Goal: Task Accomplishment & Management: Use online tool/utility

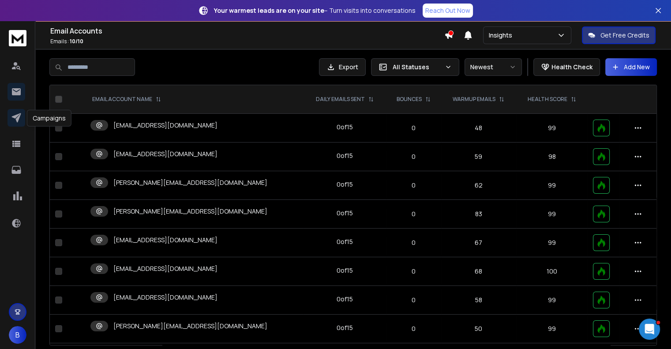
click at [15, 122] on icon at bounding box center [16, 118] width 11 height 11
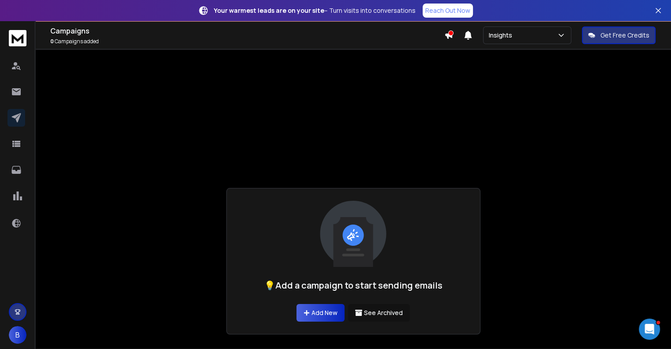
click at [325, 313] on link "Add New" at bounding box center [321, 313] width 48 height 18
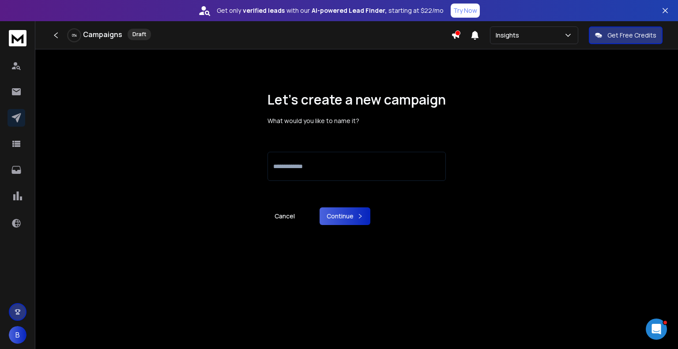
click at [318, 168] on input at bounding box center [356, 166] width 178 height 29
type input "**********"
click at [319, 207] on button "Continue" at bounding box center [344, 216] width 51 height 18
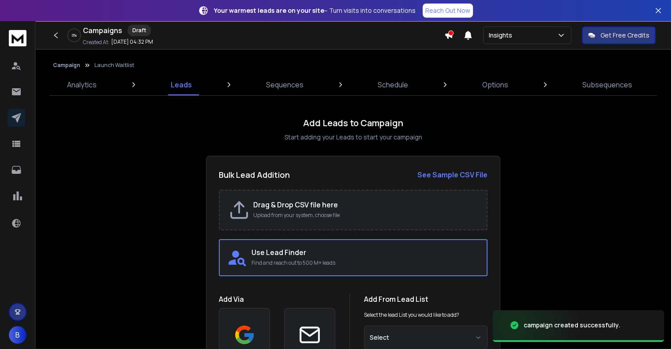
scroll to position [51, 0]
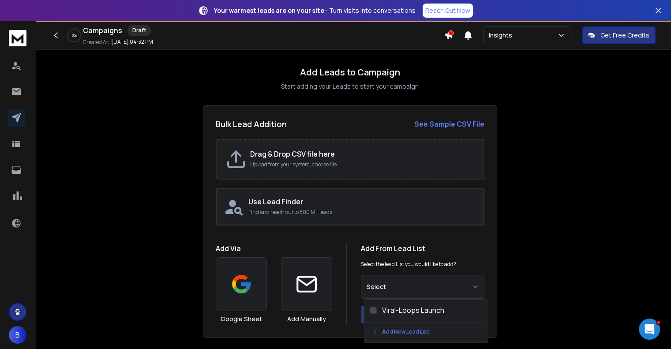
click at [417, 278] on button "Select" at bounding box center [423, 287] width 124 height 24
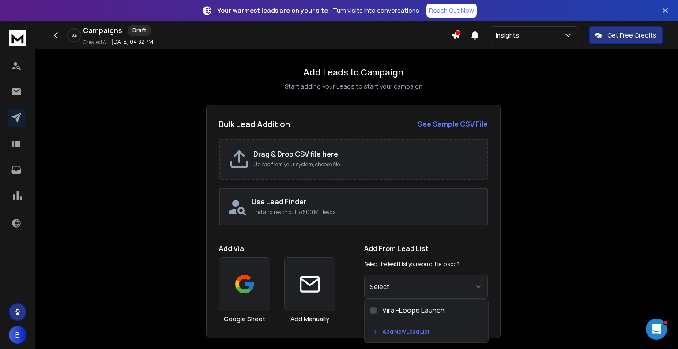
click at [417, 313] on div "Viral-Loops Launch" at bounding box center [413, 310] width 62 height 11
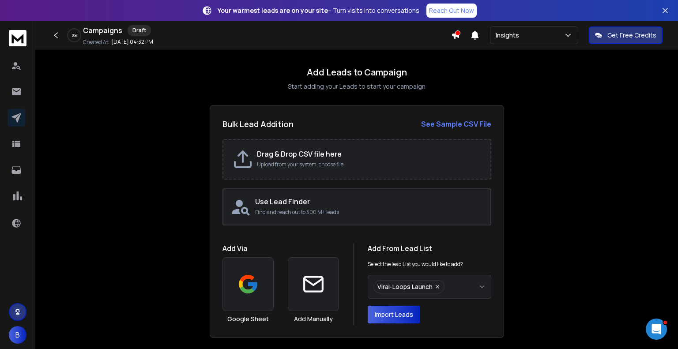
click at [531, 253] on div "Add Leads to Campaign Start adding your Leads to start your campaign Bulk Lead …" at bounding box center [356, 197] width 607 height 281
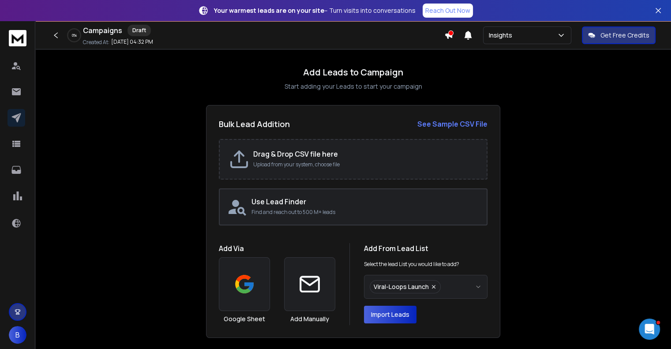
click at [392, 318] on button "Import Leads" at bounding box center [390, 315] width 53 height 18
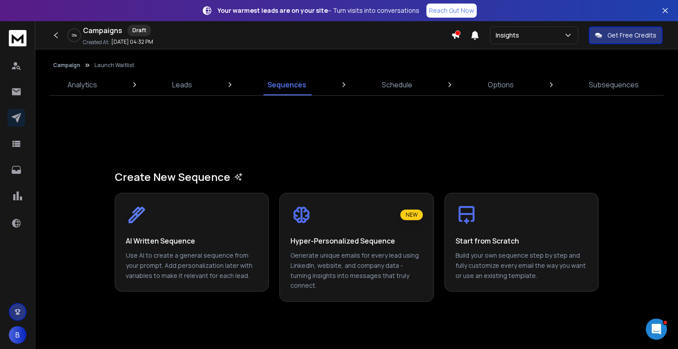
click at [491, 247] on div "Start from Scratch Build your own sequence step by step and fully customize eve…" at bounding box center [521, 242] width 153 height 98
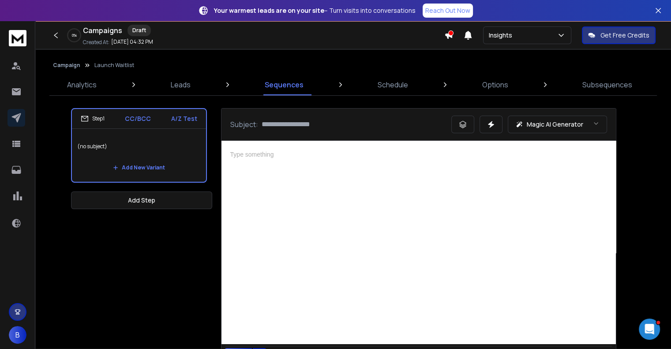
click at [627, 302] on div "Step 1 CC/BCC A/Z Test (no subject) Add New Variant Add Step Subject: Magic AI …" at bounding box center [353, 239] width 565 height 262
click at [279, 166] on div at bounding box center [419, 242] width 394 height 203
click at [533, 124] on p "Magic AI Generator" at bounding box center [555, 124] width 56 height 9
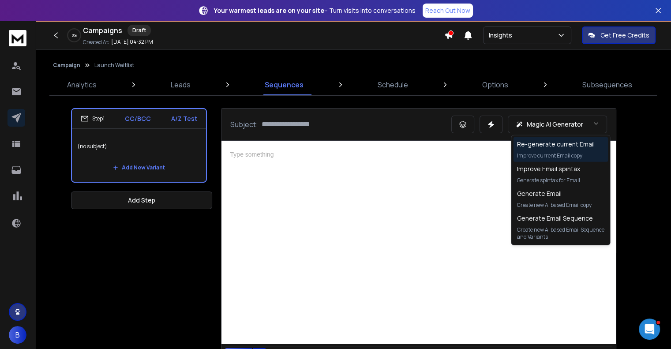
click at [620, 36] on p "Get Free Credits" at bounding box center [625, 35] width 49 height 9
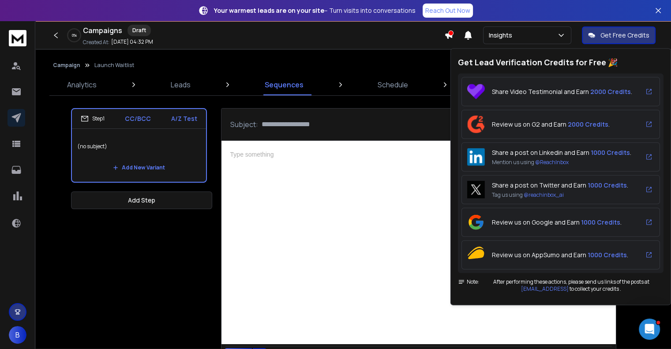
click at [384, 173] on div at bounding box center [419, 242] width 394 height 203
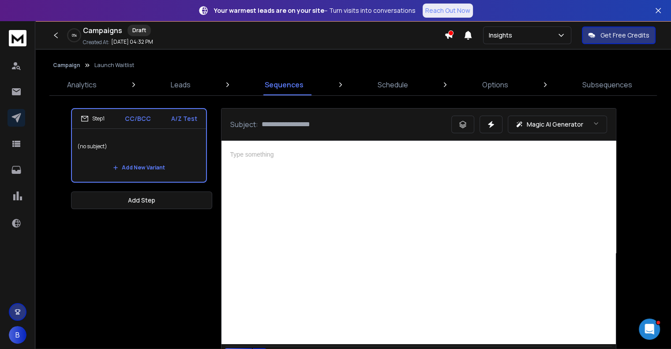
click at [460, 11] on p "Reach Out Now" at bounding box center [447, 10] width 45 height 9
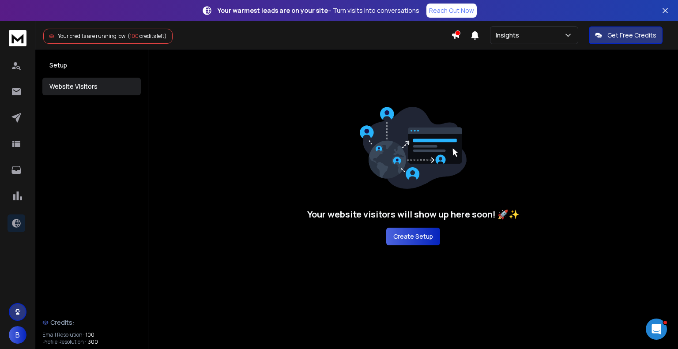
click at [159, 39] on span "( 100 credits left)" at bounding box center [147, 36] width 39 height 8
click at [632, 32] on p "Get Free Credits" at bounding box center [631, 35] width 49 height 9
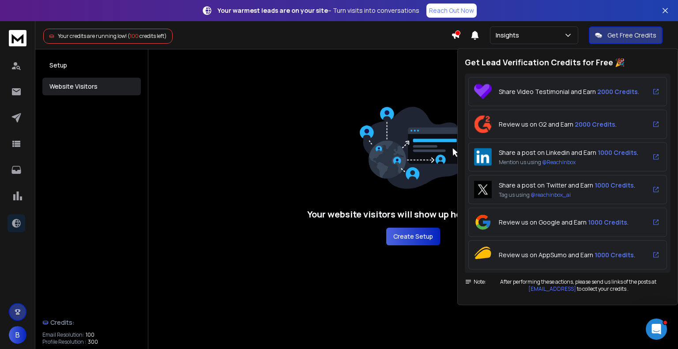
click at [116, 38] on span "Your credits are running low!" at bounding box center [92, 36] width 69 height 8
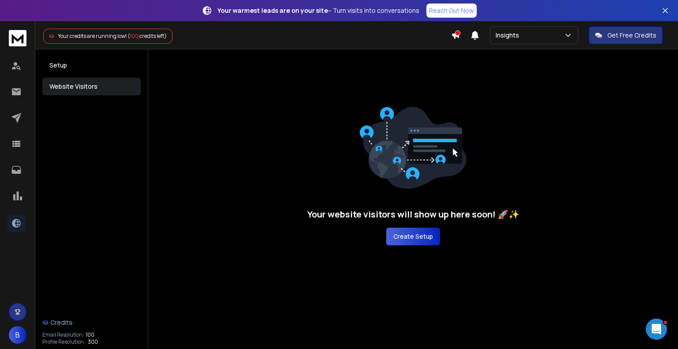
click at [97, 33] on span "Your credits are running low!" at bounding box center [92, 36] width 69 height 8
click at [158, 32] on span "( 100 credits left)" at bounding box center [147, 36] width 39 height 8
click at [98, 341] on span "300" at bounding box center [93, 341] width 10 height 7
click at [97, 341] on span "300" at bounding box center [93, 341] width 10 height 7
click at [56, 321] on span "Credits:" at bounding box center [62, 322] width 24 height 9
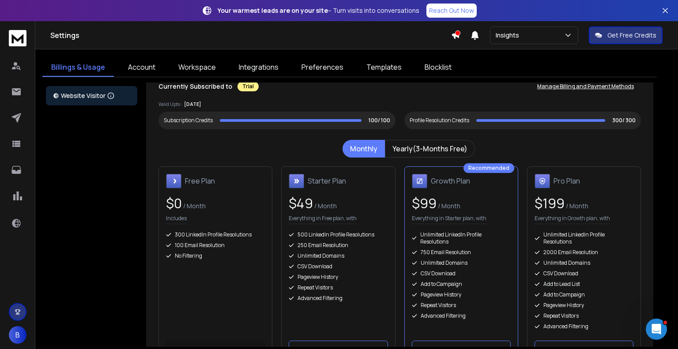
scroll to position [76, 0]
